Goal: Navigation & Orientation: Find specific page/section

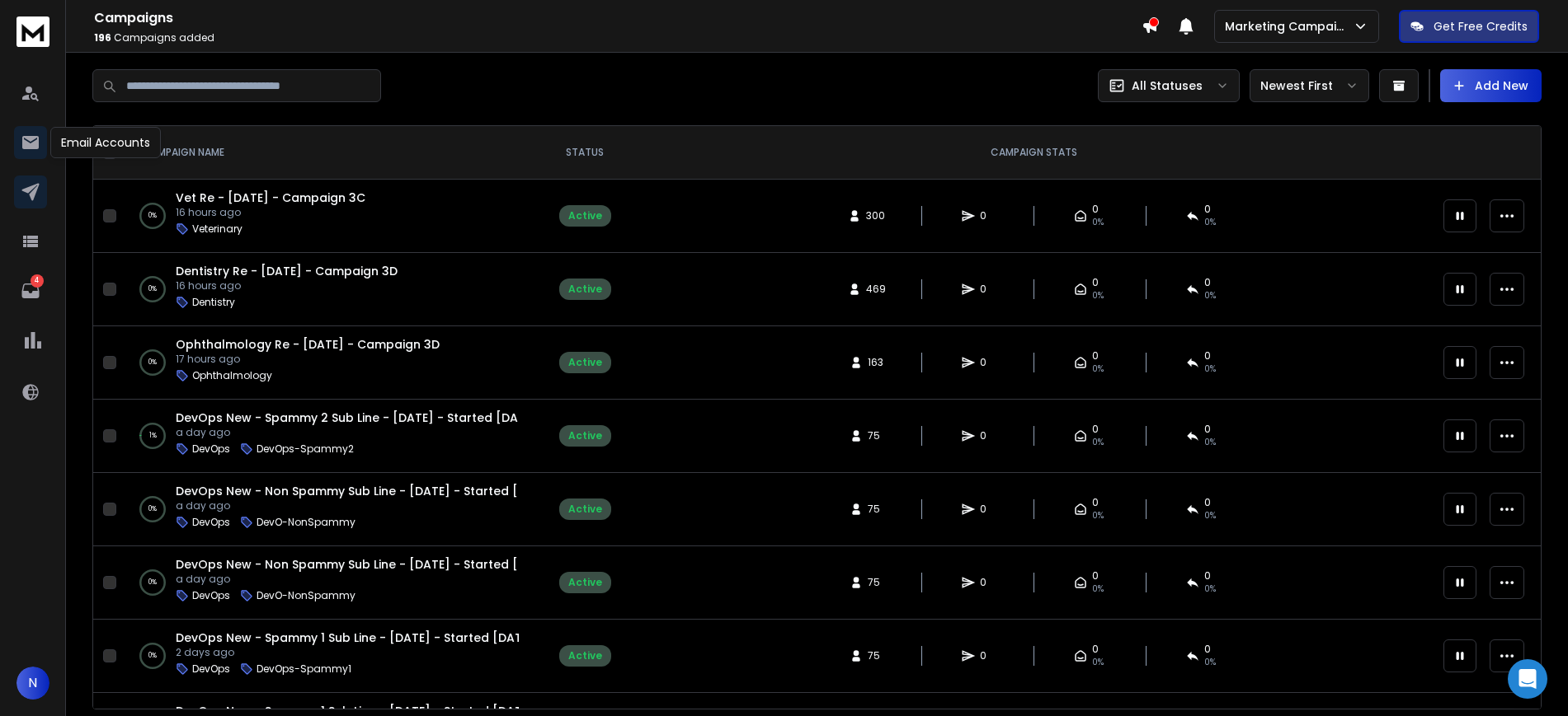
click at [27, 150] on icon at bounding box center [31, 143] width 20 height 20
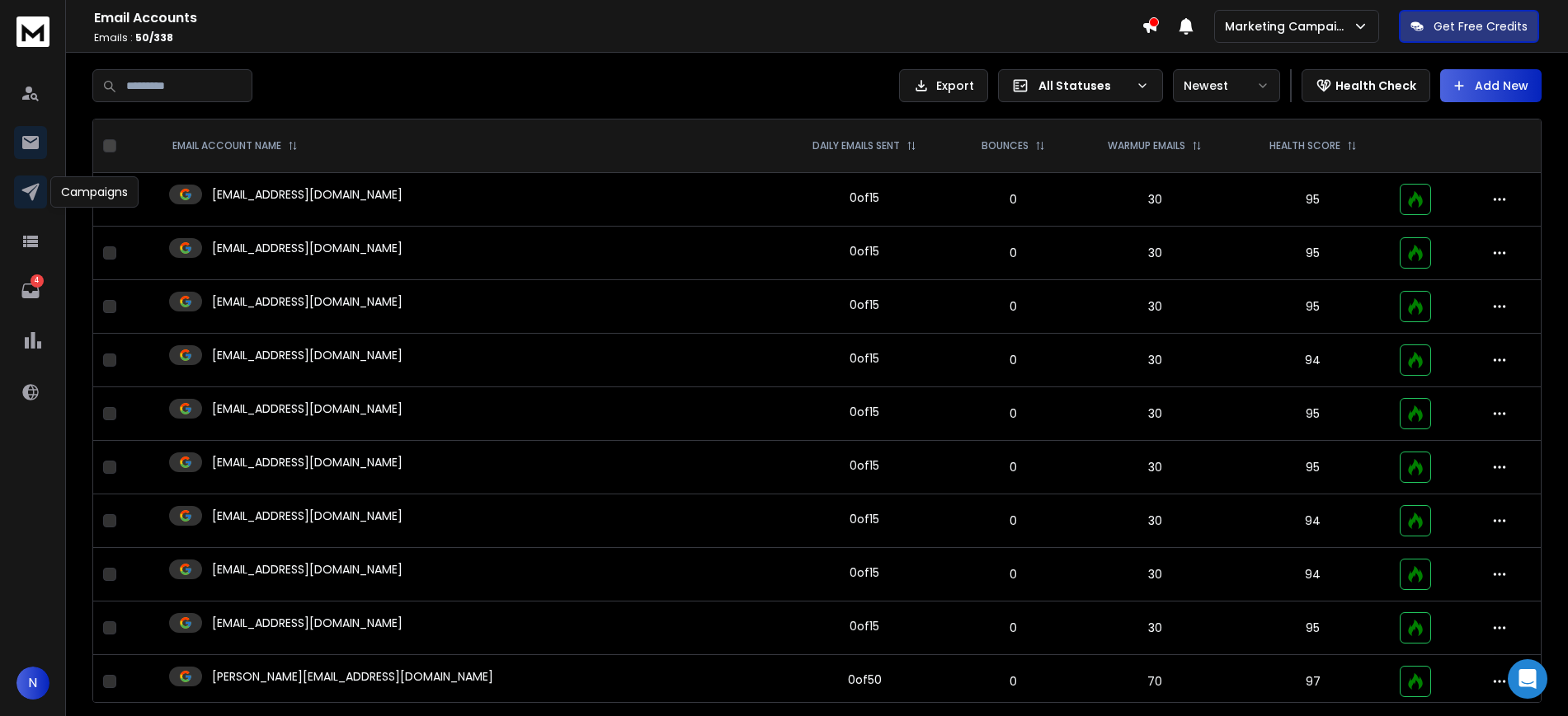
click at [29, 199] on icon at bounding box center [31, 192] width 20 height 20
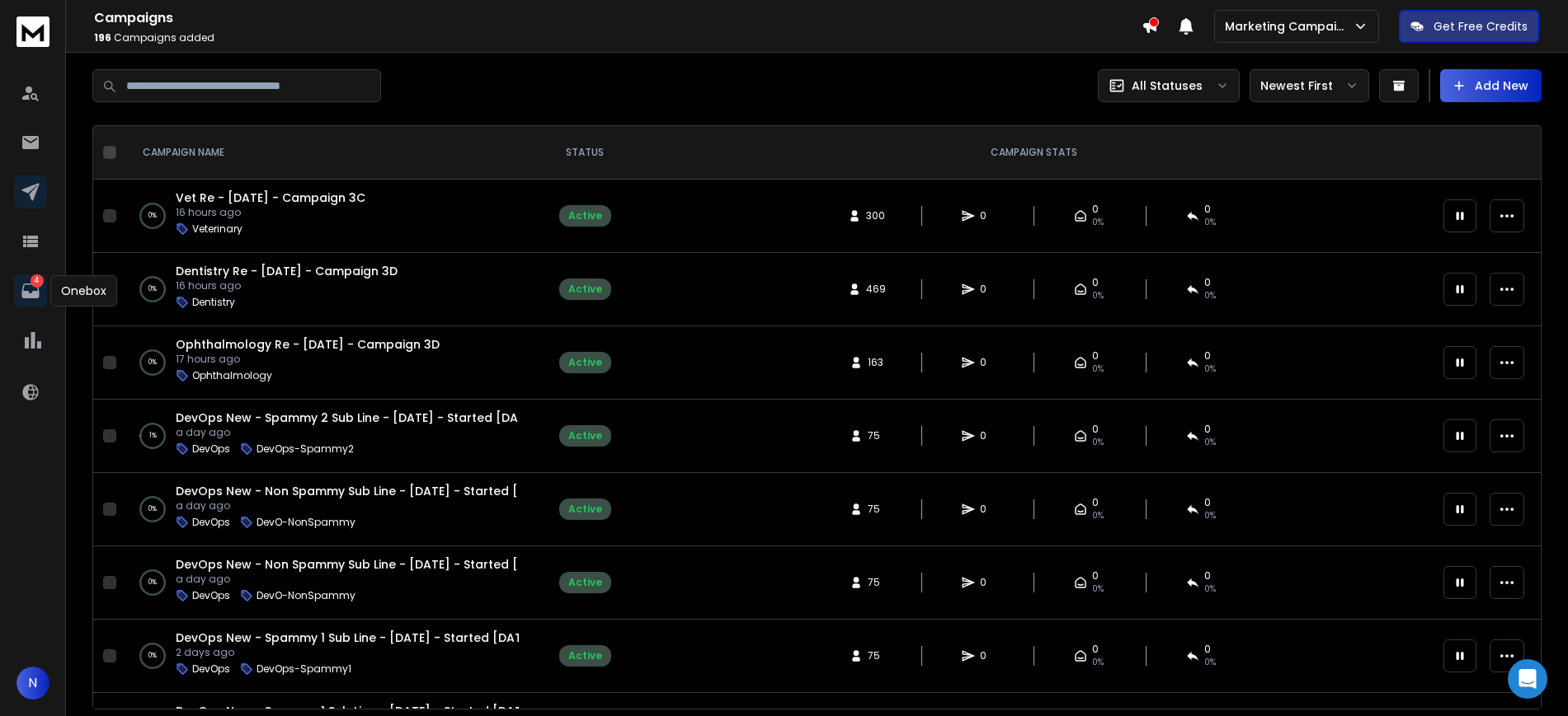
click at [30, 275] on link "4" at bounding box center [30, 290] width 33 height 33
